Goal: Task Accomplishment & Management: Manage account settings

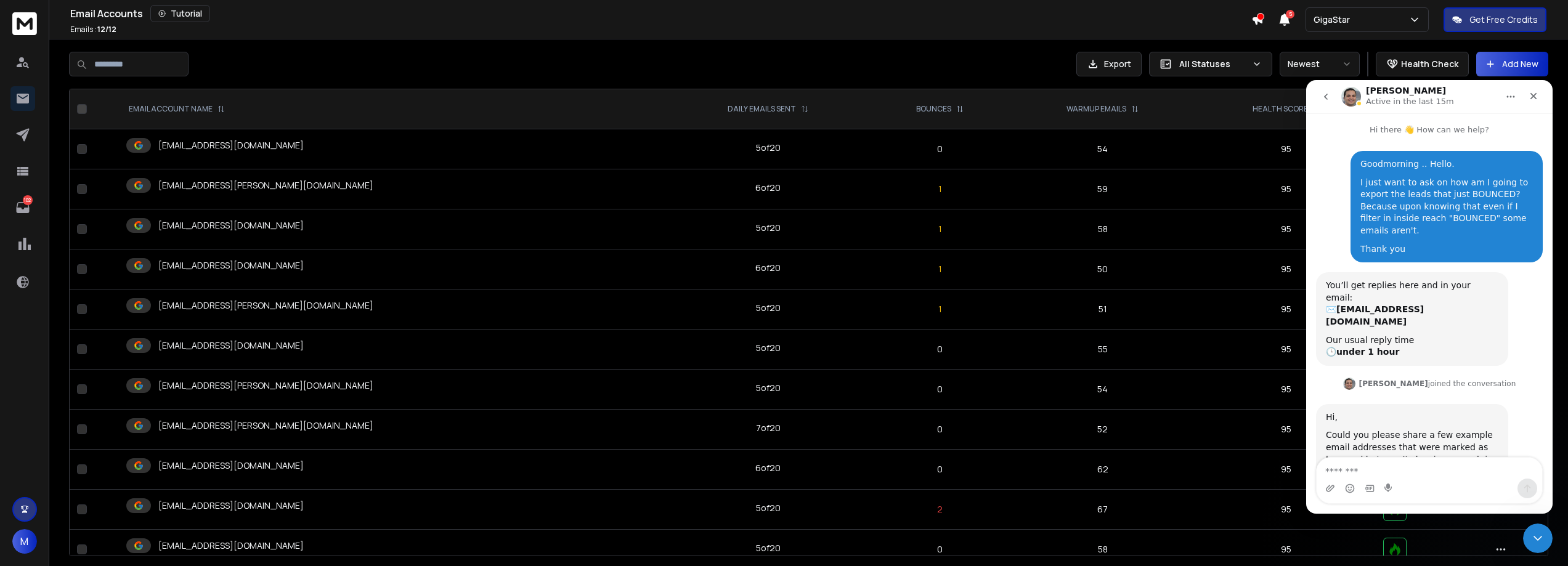
scroll to position [205, 0]
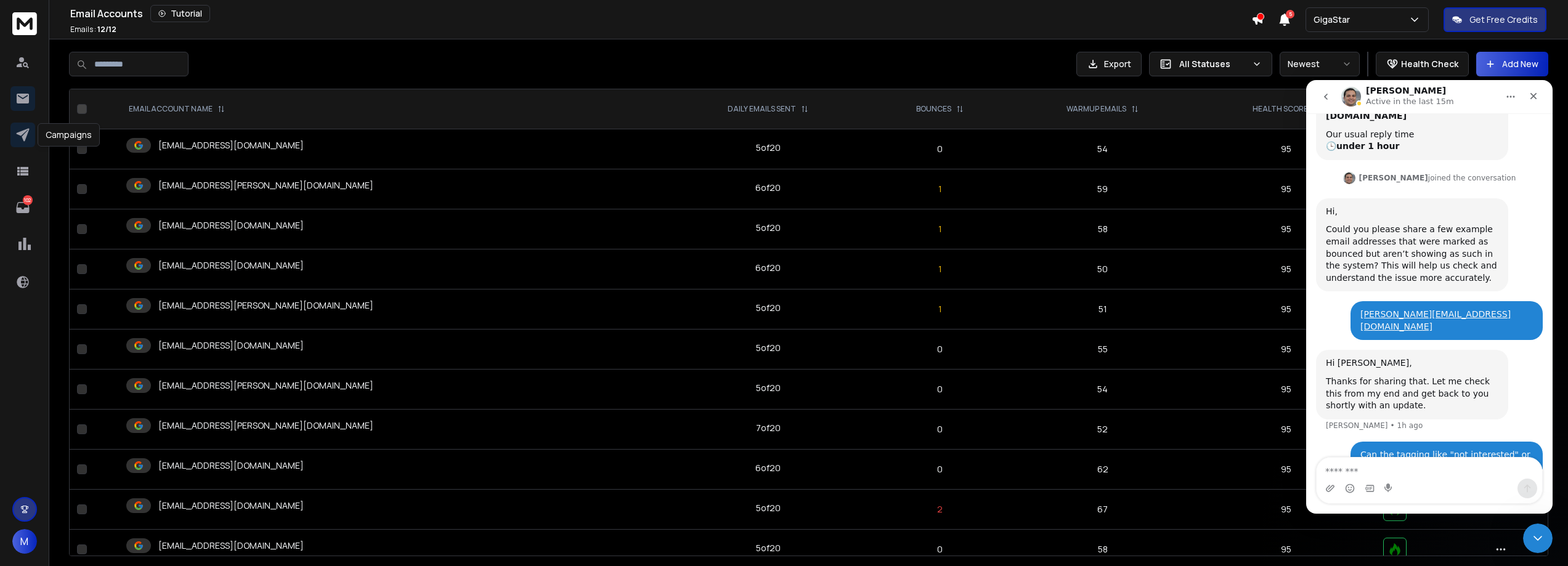
click at [33, 134] on link at bounding box center [23, 135] width 25 height 25
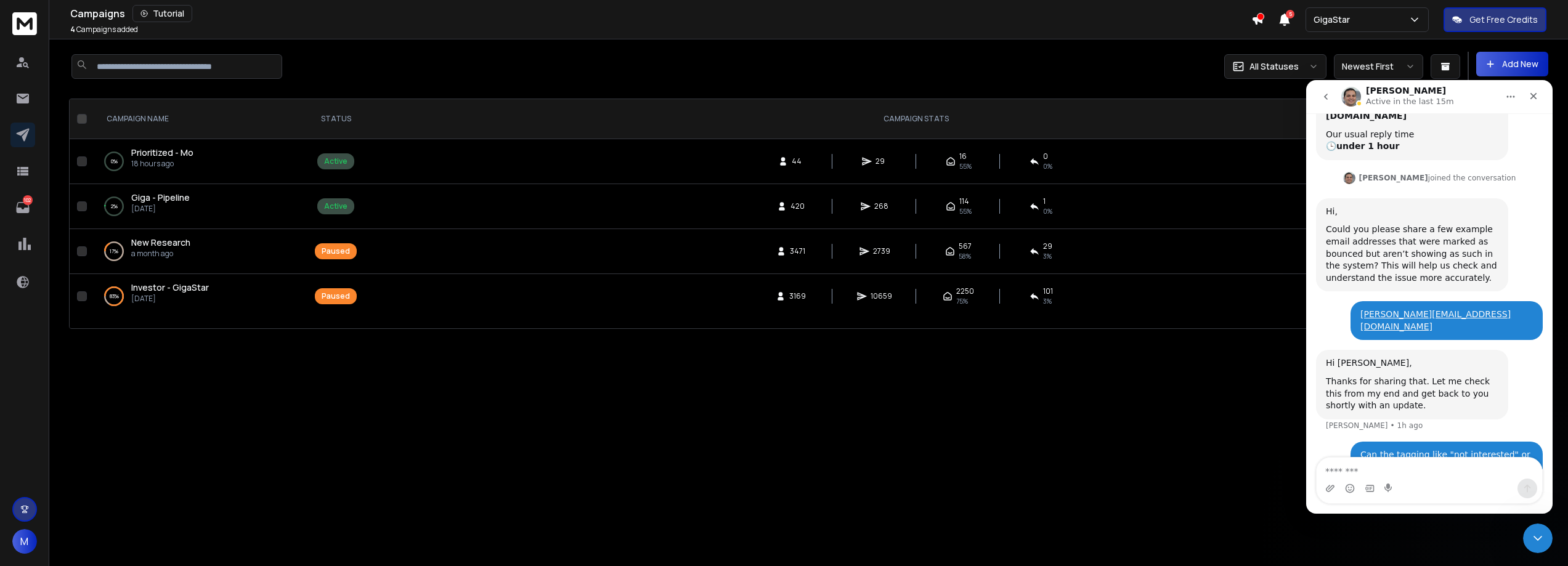
click at [838, 418] on div "Campaigns 4 Campaigns Added All Statuses Newest First Add New CAMPAIGN NAME STA…" at bounding box center [808, 335] width 1479 height 566
drag, startPoint x: 822, startPoint y: 454, endPoint x: 833, endPoint y: 453, distance: 11.0
click at [826, 454] on div "Campaigns 4 Campaigns Added All Statuses Newest First Add New CAMPAIGN NAME STA…" at bounding box center [808, 335] width 1479 height 566
click at [1538, 98] on icon "Close" at bounding box center [1533, 95] width 10 height 10
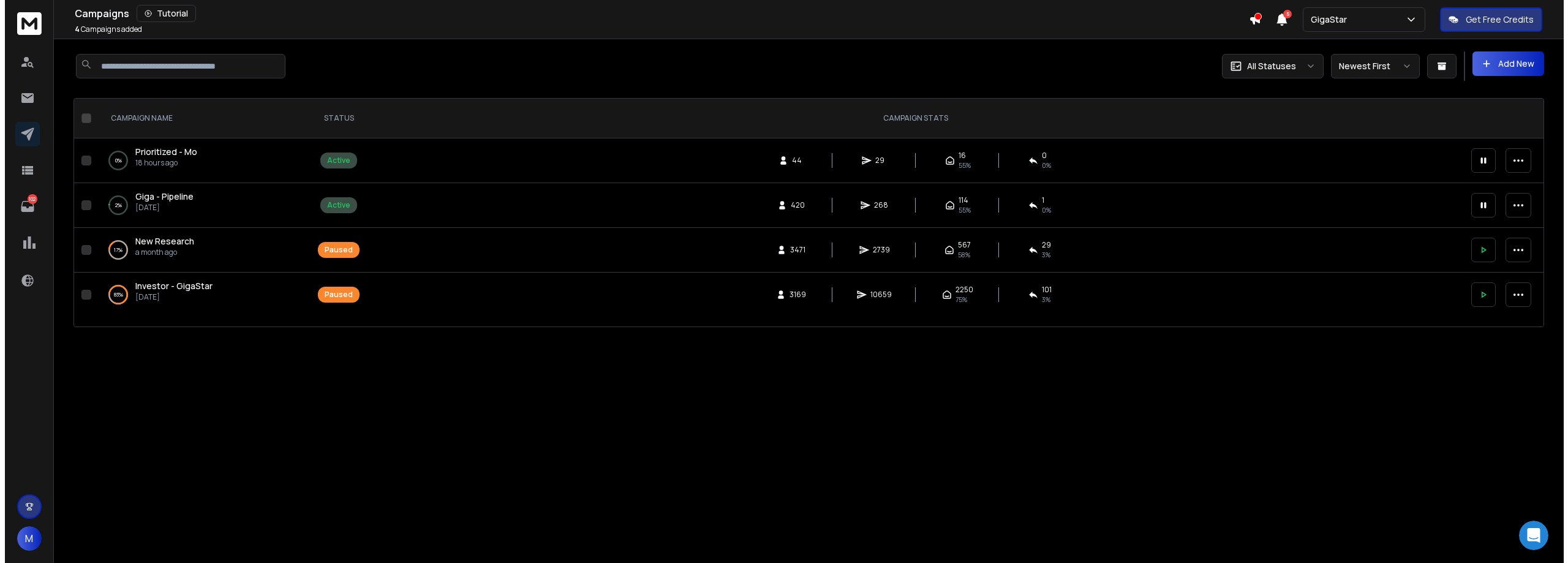
scroll to position [204, 0]
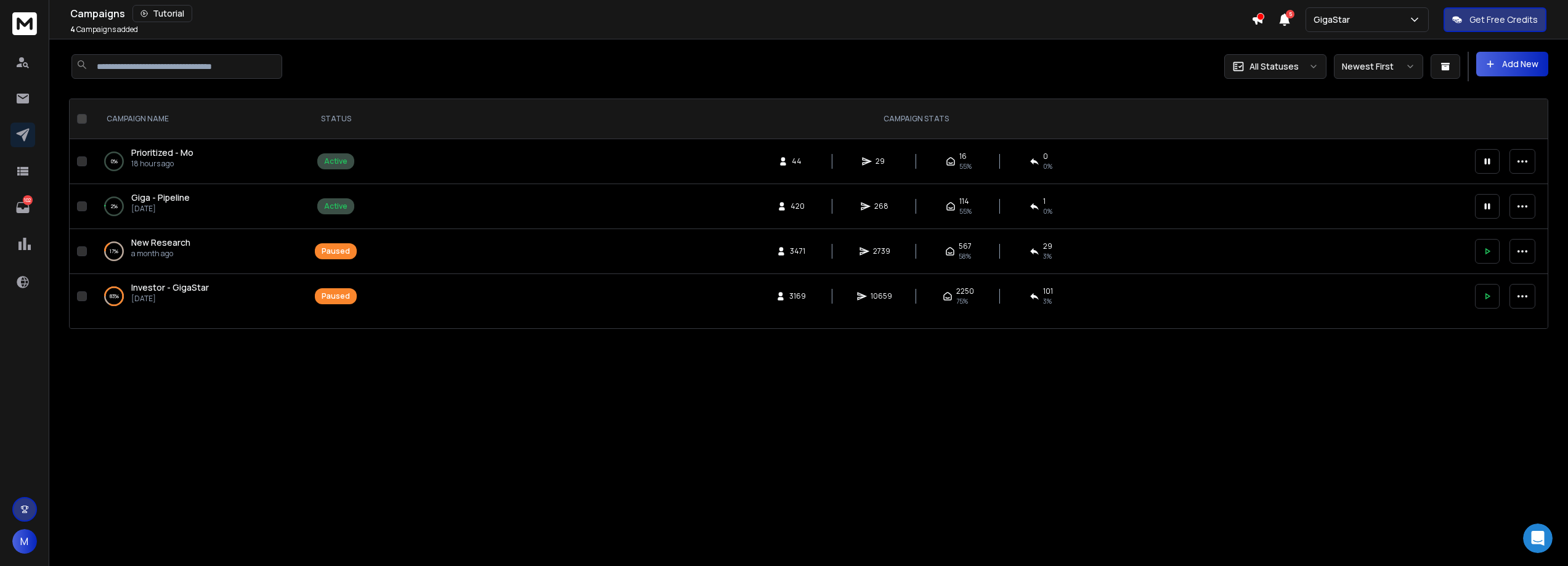
click at [220, 165] on div "0 % Prioritized - Mo 18 hours ago" at bounding box center [199, 161] width 191 height 30
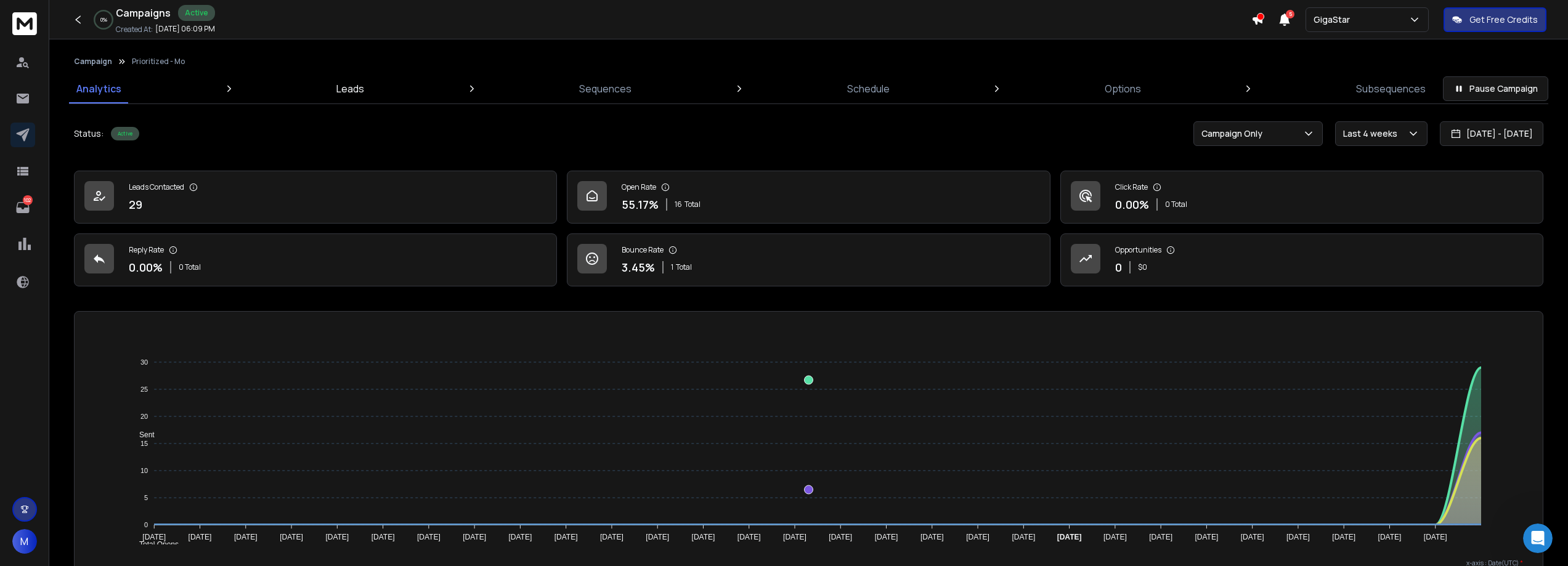
click at [370, 72] on div "Campaign Prioritized - Mo Analytics Leads Sequences Schedule Options Subsequenc…" at bounding box center [808, 78] width 1479 height 52
click at [362, 81] on link "Leads" at bounding box center [350, 89] width 42 height 30
